Goal: Task Accomplishment & Management: Manage account settings

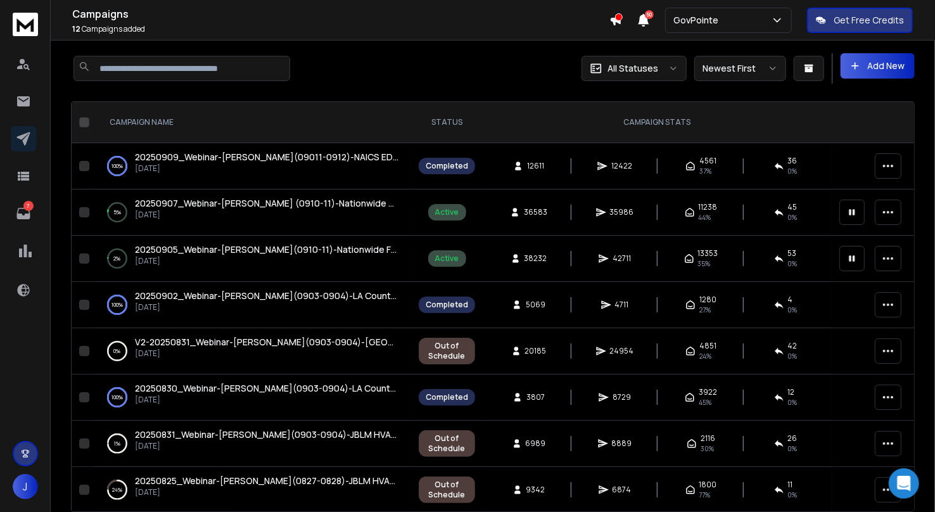
click at [424, 82] on div at bounding box center [282, 68] width 422 height 30
click at [425, 77] on div at bounding box center [282, 68] width 422 height 30
click at [353, 80] on div at bounding box center [282, 68] width 422 height 30
click at [351, 87] on div "Campaigns 12 Campaigns Added All Statuses Newest First Add New CAMPAIGN NAME ST…" at bounding box center [492, 309] width 843 height 512
click at [246, 249] on span "20250905_Webinar-[PERSON_NAME](0910-11)-Nationwide Facility Support Contracts" at bounding box center [315, 249] width 361 height 12
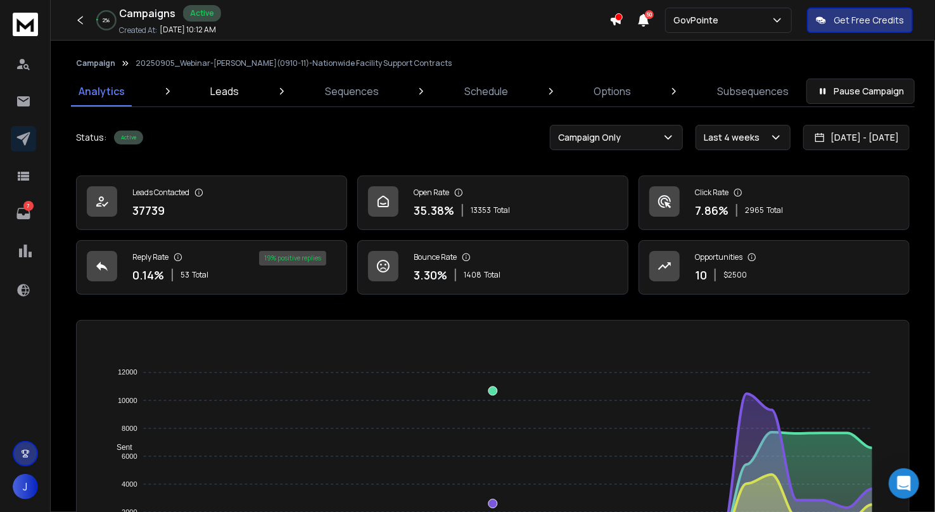
click at [223, 96] on p "Leads" at bounding box center [224, 91] width 28 height 15
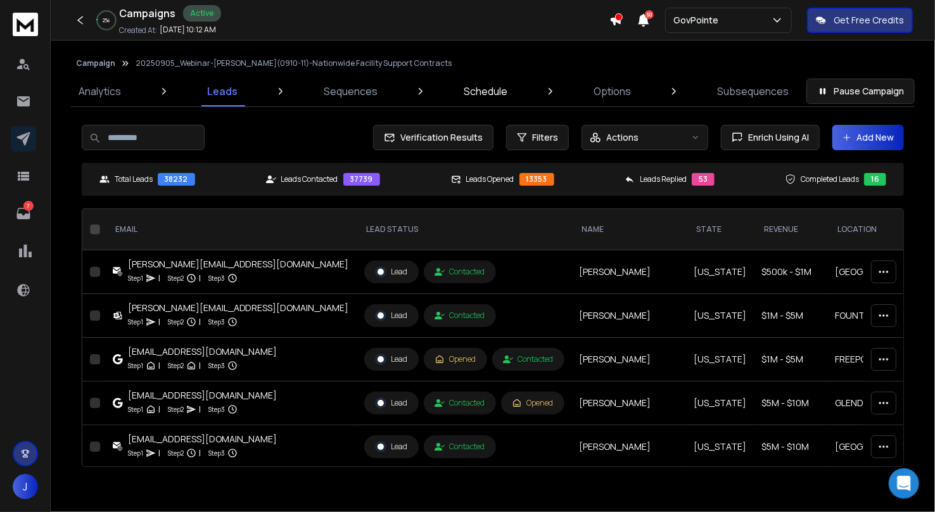
click at [490, 91] on p "Schedule" at bounding box center [485, 91] width 44 height 15
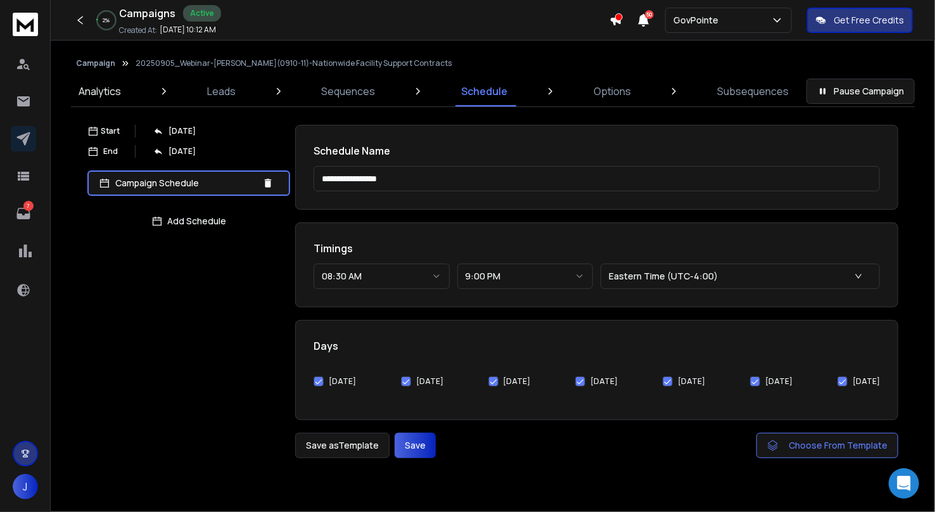
click at [106, 95] on p "Analytics" at bounding box center [100, 91] width 42 height 15
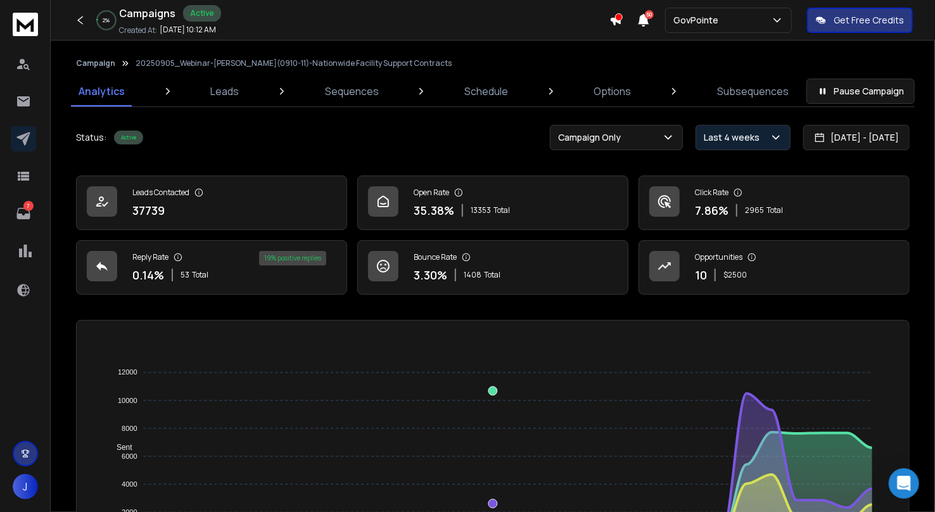
click at [703, 142] on p "Last 4 weeks" at bounding box center [733, 137] width 61 height 13
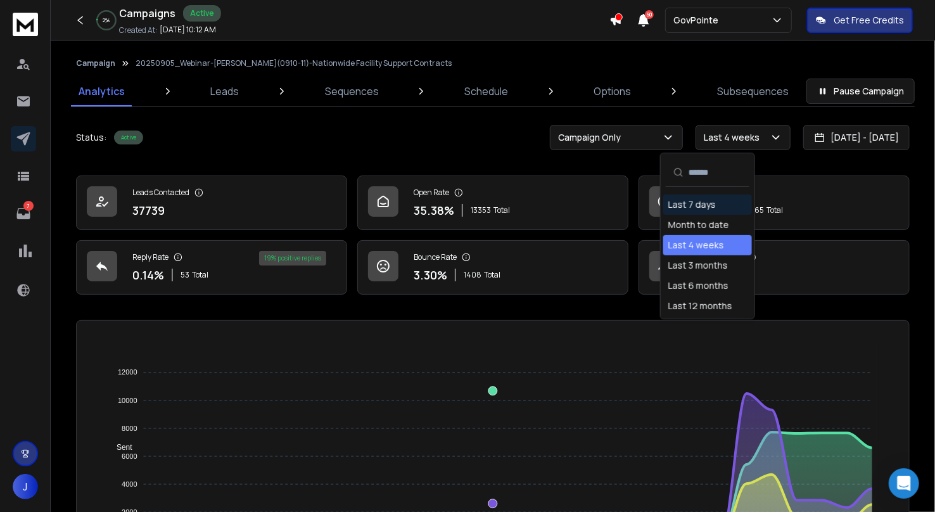
click at [697, 206] on div "Last 7 days" at bounding box center [691, 204] width 47 height 13
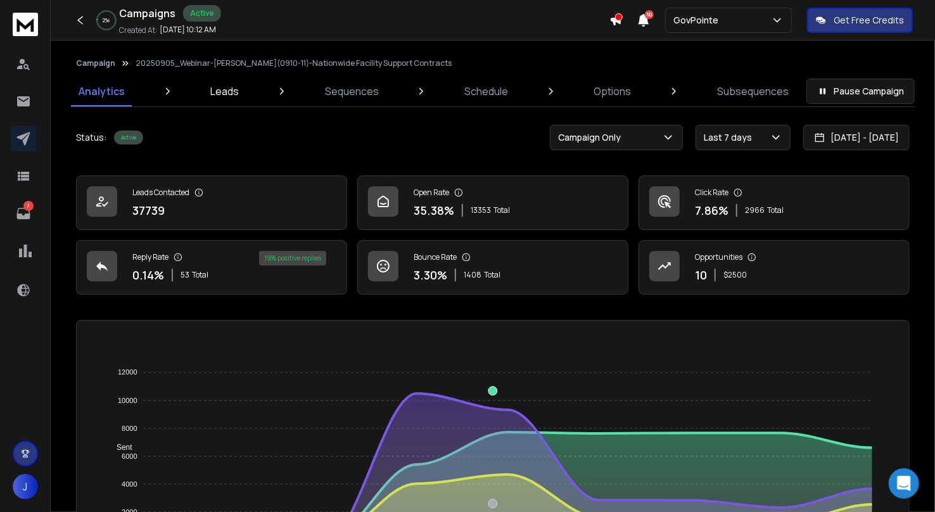
click at [227, 92] on p "Leads" at bounding box center [224, 91] width 28 height 15
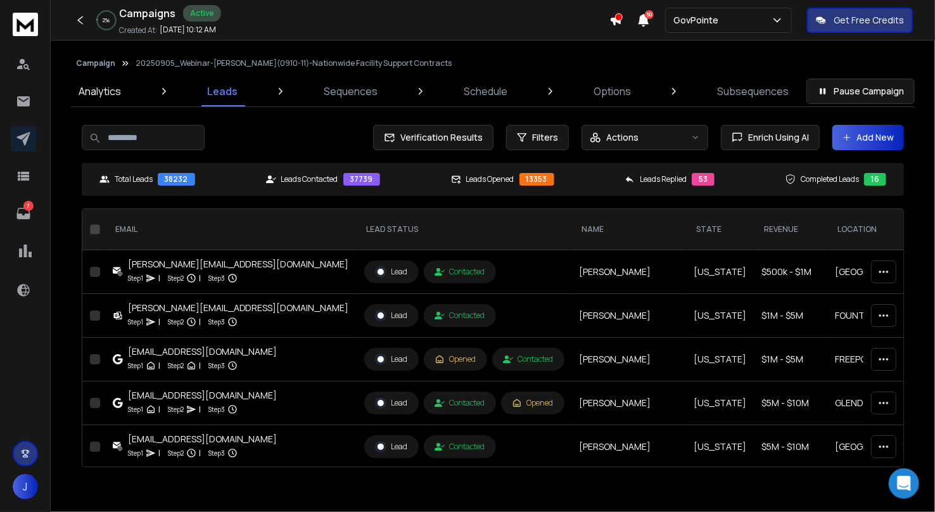
click at [108, 89] on p "Analytics" at bounding box center [100, 91] width 42 height 15
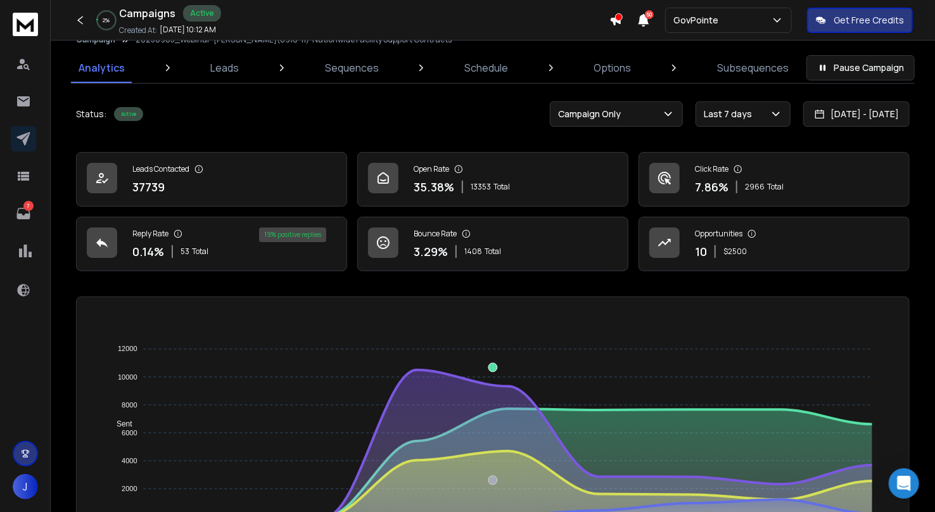
scroll to position [20, 0]
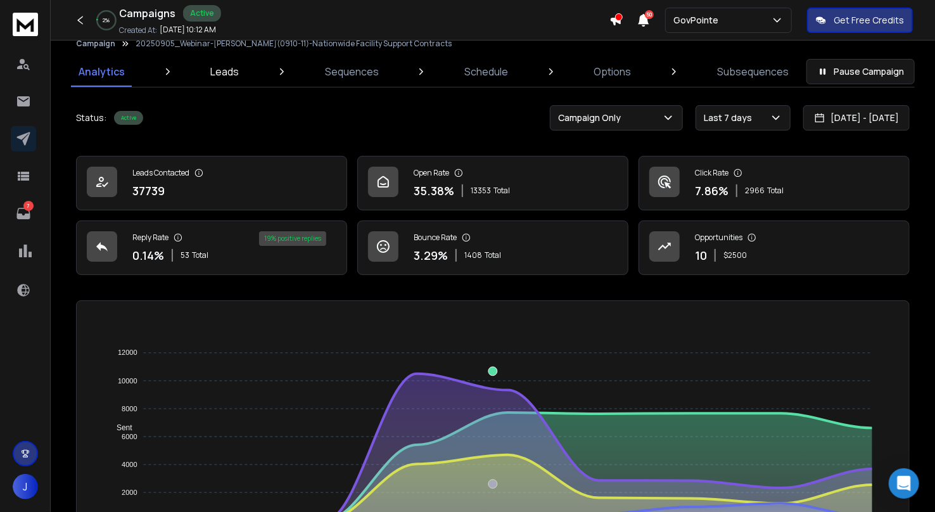
click at [222, 70] on p "Leads" at bounding box center [224, 71] width 28 height 15
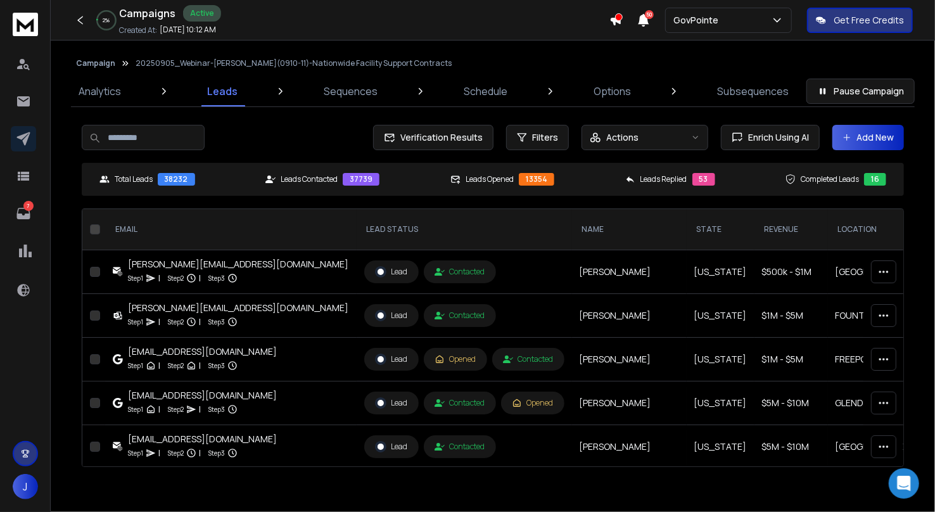
click at [299, 142] on div "Verification Results Filters Actions Enrich Using AI Add New" at bounding box center [493, 137] width 822 height 25
drag, startPoint x: 905, startPoint y: 481, endPoint x: 893, endPoint y: 498, distance: 20.4
click at [905, 481] on icon "Open Intercom Messenger" at bounding box center [903, 483] width 15 height 16
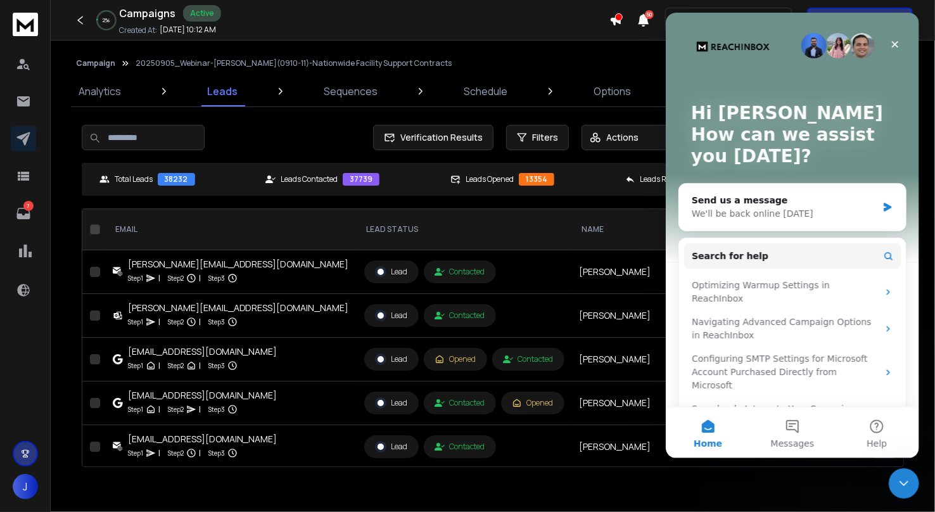
click at [357, 137] on div "Verification Results Filters Actions Enrich Using AI Add New" at bounding box center [493, 137] width 822 height 25
click at [890, 44] on icon "Close" at bounding box center [894, 44] width 10 height 10
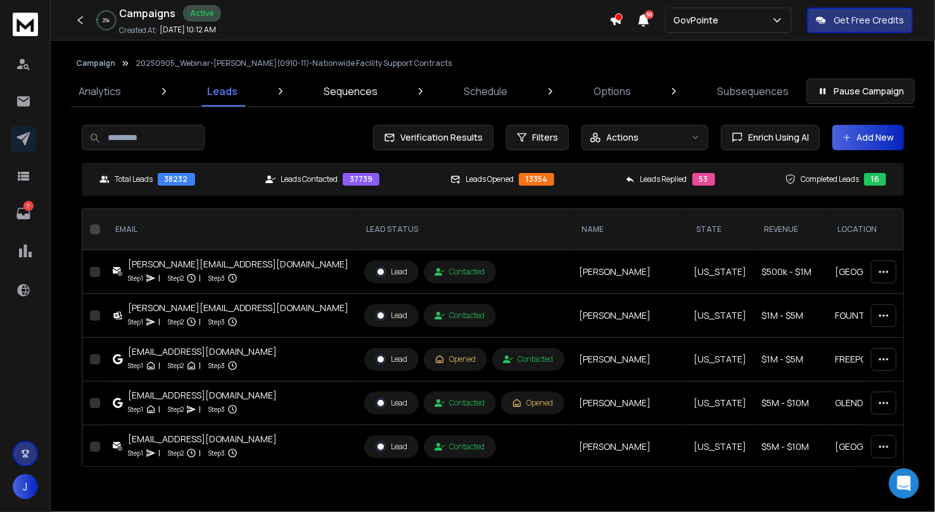
click at [355, 89] on p "Sequences" at bounding box center [351, 91] width 54 height 15
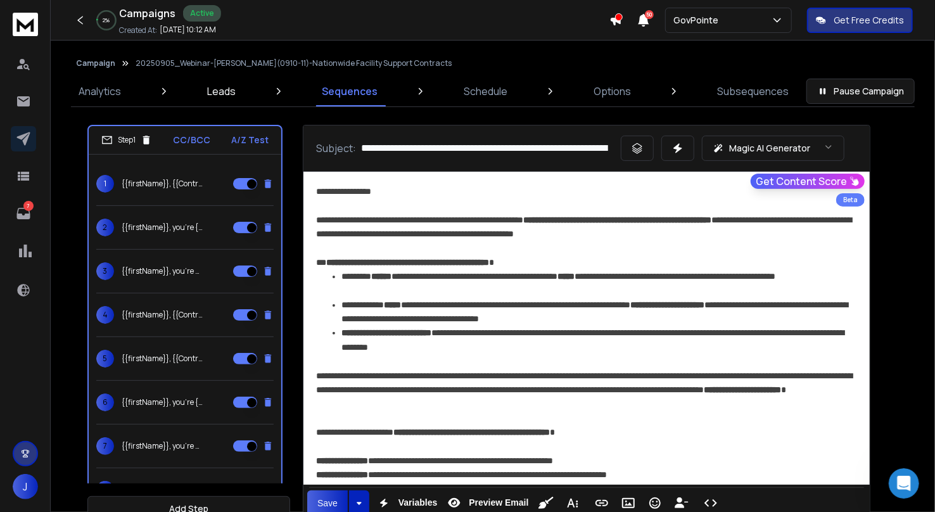
click at [232, 97] on p "Leads" at bounding box center [221, 91] width 28 height 15
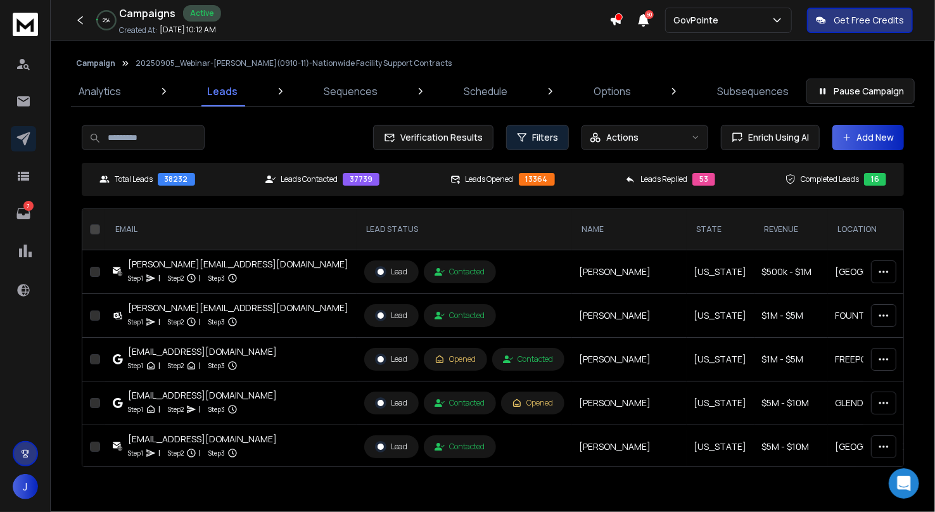
click at [540, 142] on span "Filters" at bounding box center [545, 137] width 26 height 13
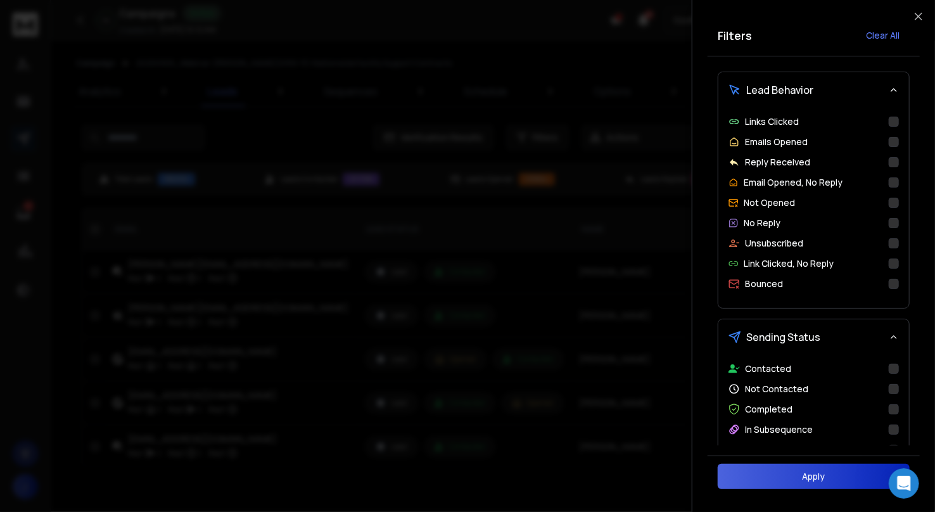
click at [772, 204] on p "Not Opened" at bounding box center [768, 202] width 51 height 13
click at [888, 204] on button "Not Opened" at bounding box center [893, 203] width 10 height 10
click at [896, 204] on button "Not Opened" at bounding box center [893, 203] width 10 height 10
click at [912, 20] on icon "button" at bounding box center [918, 16] width 13 height 13
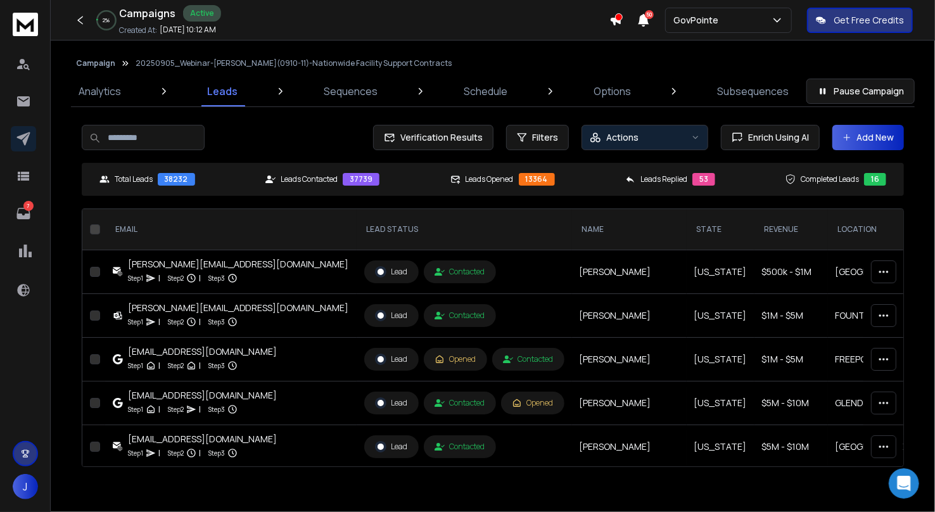
click at [648, 140] on div "Actions" at bounding box center [637, 137] width 96 height 13
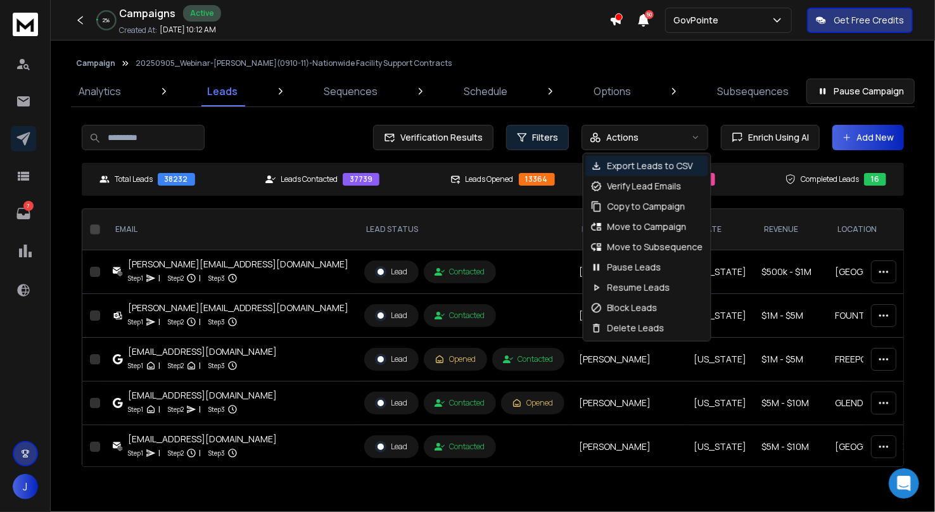
click at [552, 138] on span "Filters" at bounding box center [545, 137] width 26 height 13
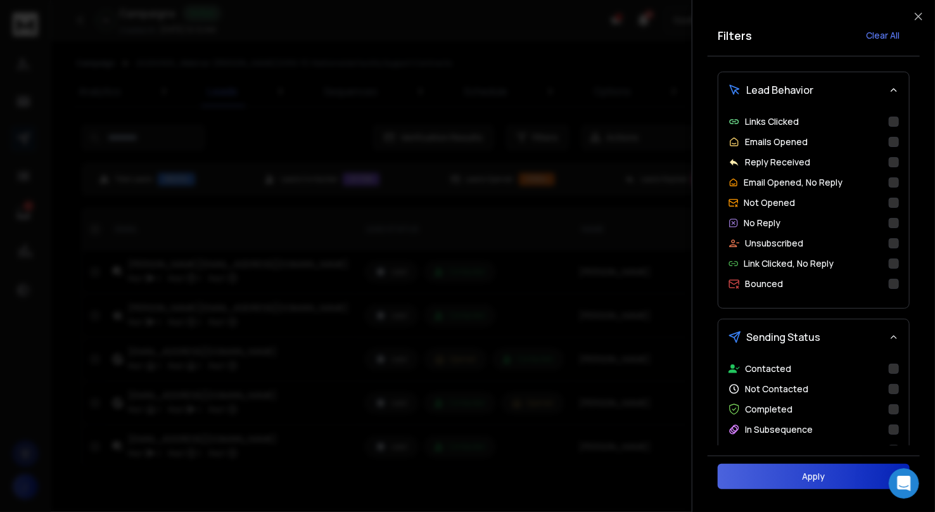
click at [778, 202] on p "Not Opened" at bounding box center [768, 202] width 51 height 13
click at [888, 202] on button "Not Opened" at bounding box center [893, 203] width 10 height 10
click at [776, 121] on p "Links Clicked" at bounding box center [772, 121] width 54 height 13
click at [888, 121] on button "Links Clicked" at bounding box center [893, 121] width 10 height 10
click at [753, 122] on p "Links Clicked" at bounding box center [772, 121] width 54 height 13
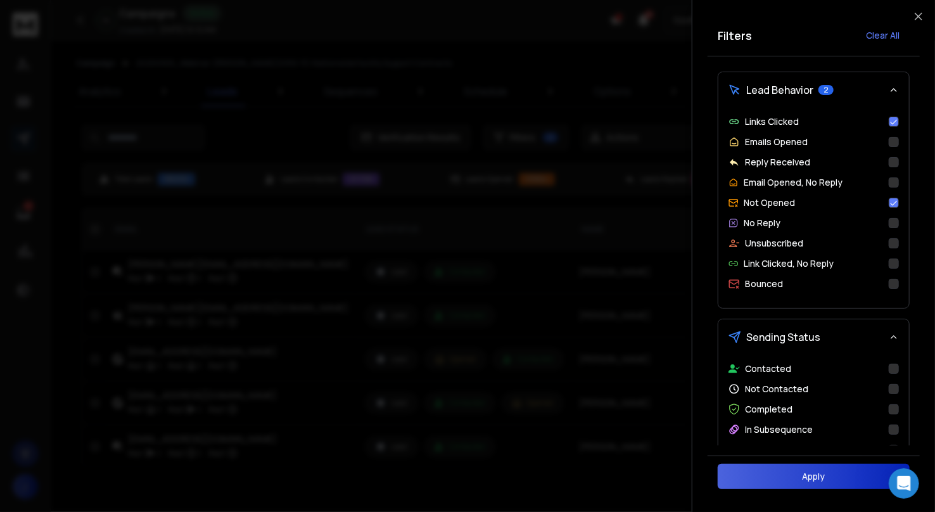
click at [888, 122] on button "Links Clicked" at bounding box center [893, 121] width 10 height 10
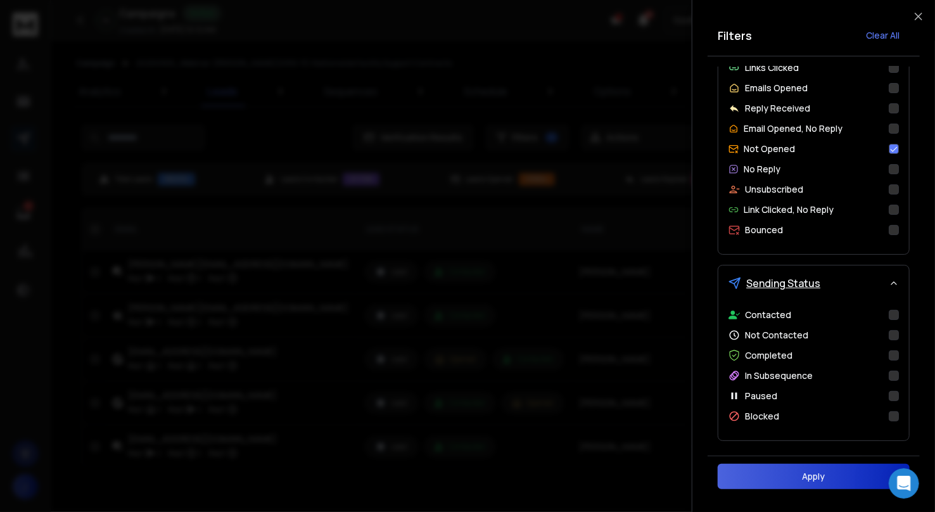
scroll to position [43, 0]
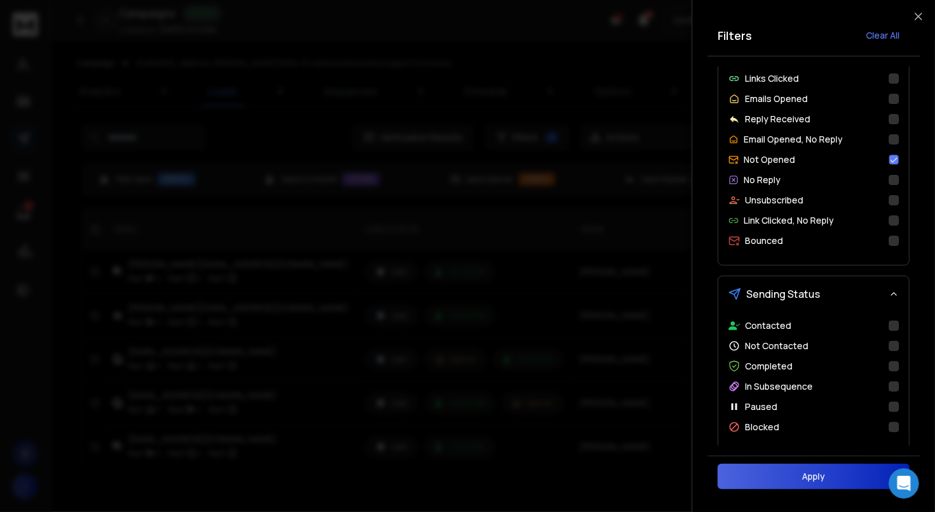
click at [794, 474] on button "Apply" at bounding box center [813, 475] width 192 height 25
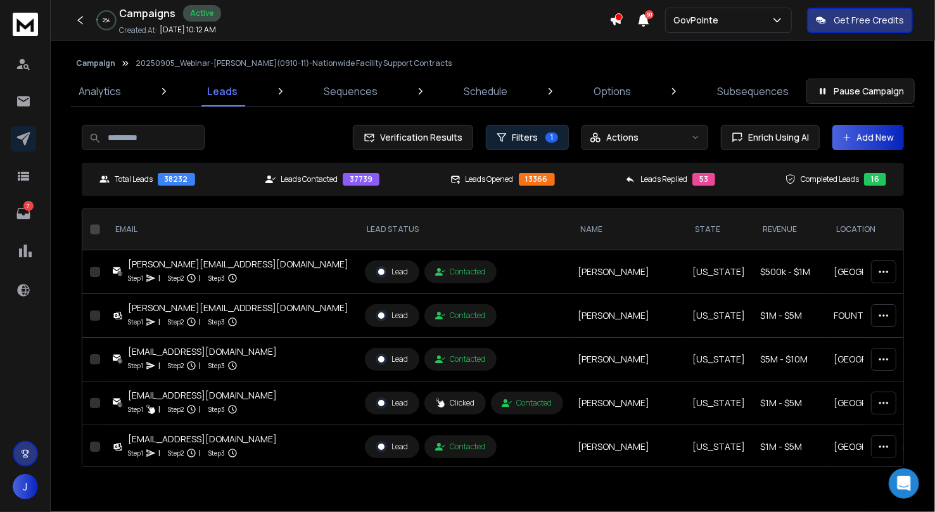
click at [530, 144] on button "Filters 1" at bounding box center [527, 137] width 83 height 25
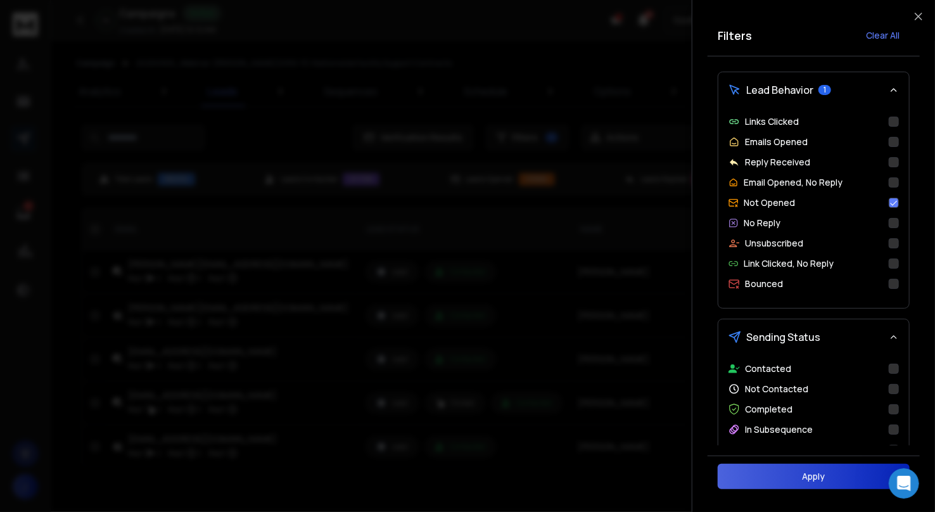
click at [625, 215] on div at bounding box center [467, 256] width 935 height 512
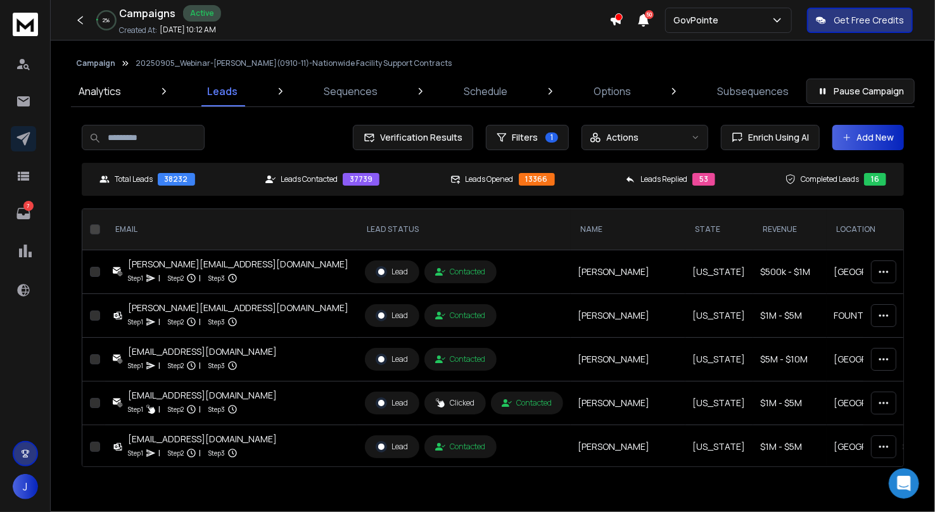
click at [115, 92] on p "Analytics" at bounding box center [100, 91] width 42 height 15
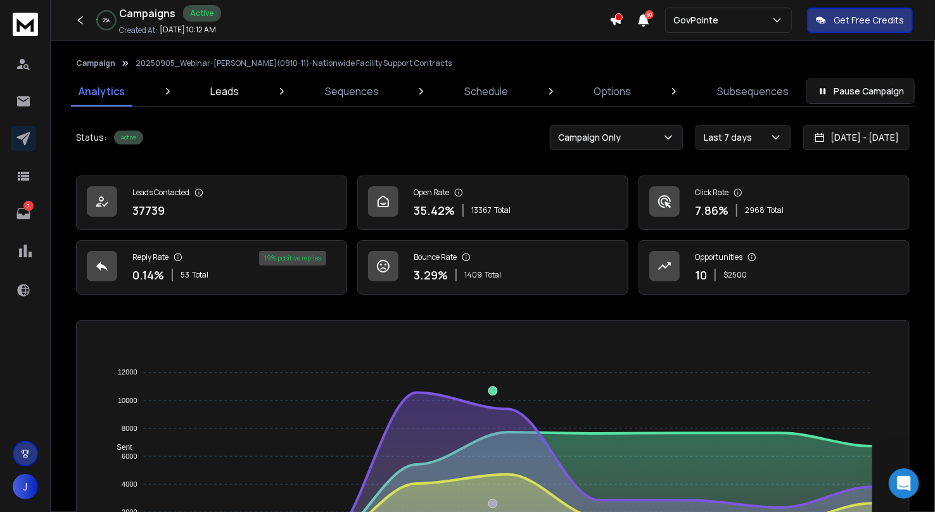
click at [230, 91] on p "Leads" at bounding box center [224, 91] width 28 height 15
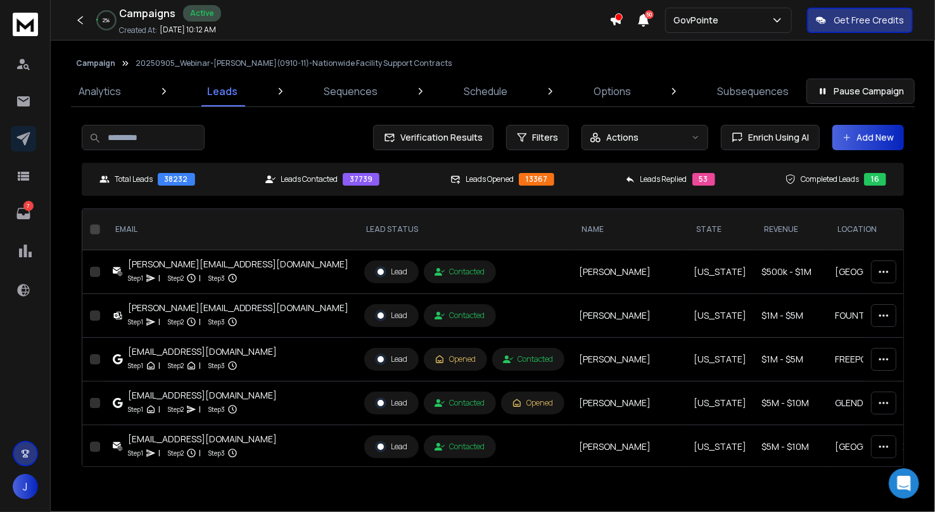
click at [39, 379] on div "7 J" at bounding box center [25, 256] width 51 height 512
click at [42, 390] on div "7 J" at bounding box center [25, 256] width 51 height 512
click at [36, 387] on div "7 J" at bounding box center [25, 256] width 51 height 512
click at [25, 487] on span "J" at bounding box center [25, 486] width 25 height 25
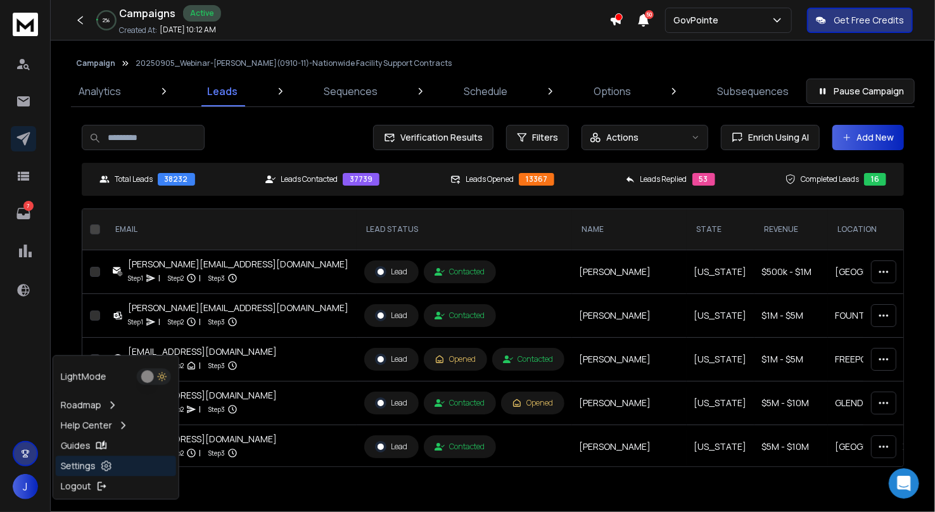
click at [91, 467] on p "Settings" at bounding box center [78, 465] width 35 height 13
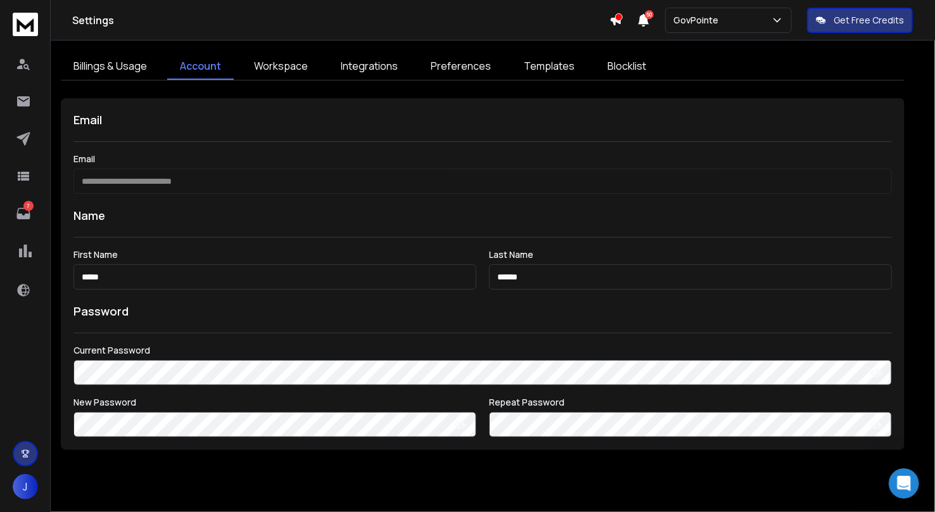
click at [623, 68] on link "Blocklist" at bounding box center [627, 66] width 64 height 27
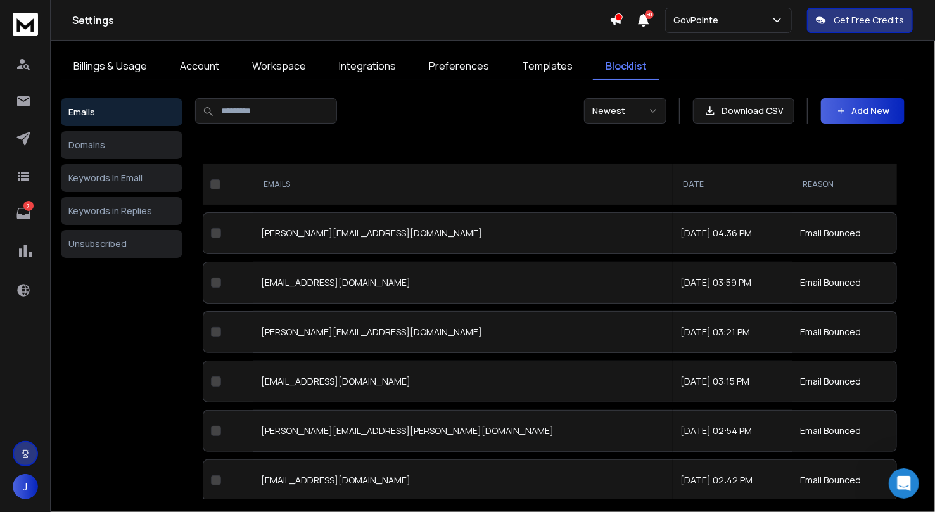
click at [256, 111] on input at bounding box center [266, 110] width 142 height 25
type input "*"
type input "****"
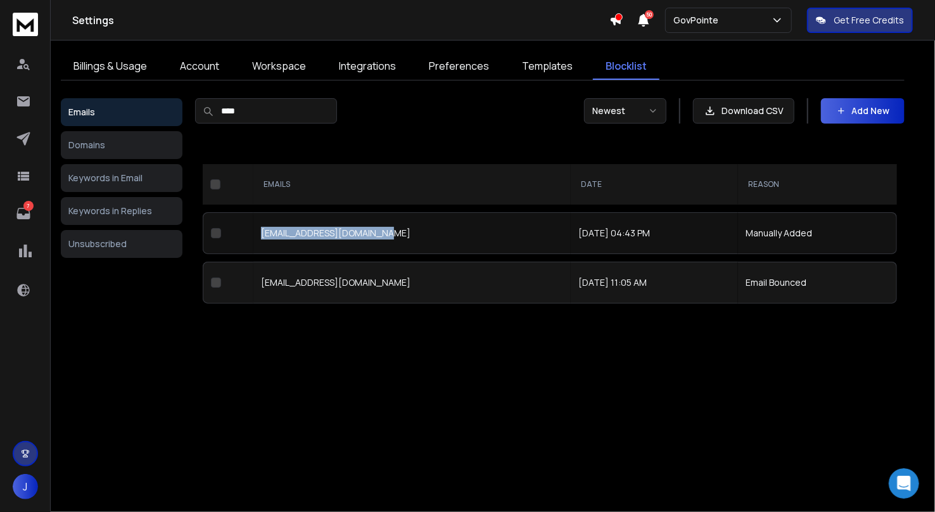
drag, startPoint x: 308, startPoint y: 233, endPoint x: 242, endPoint y: 237, distance: 66.0
click at [242, 237] on tr "[EMAIL_ADDRESS][DOMAIN_NAME] [DATE] 04:43 PM Manually Added" at bounding box center [550, 233] width 694 height 42
click at [331, 388] on div "**** Newest Download CSV Add New EMAILS DATE REASON [EMAIL_ADDRESS][DOMAIN_NAME…" at bounding box center [549, 293] width 709 height 391
drag, startPoint x: 385, startPoint y: 238, endPoint x: 240, endPoint y: 241, distance: 145.0
click at [240, 241] on tr "[EMAIL_ADDRESS][DOMAIN_NAME] [DATE] 04:43 PM Manually Added" at bounding box center [550, 233] width 694 height 42
